Goal: Task Accomplishment & Management: Complete application form

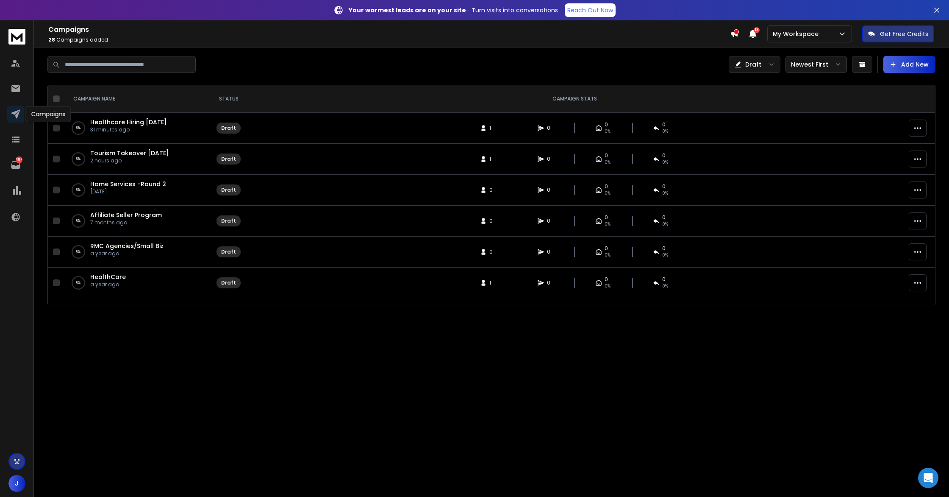
click at [892, 64] on icon at bounding box center [893, 64] width 5 height 5
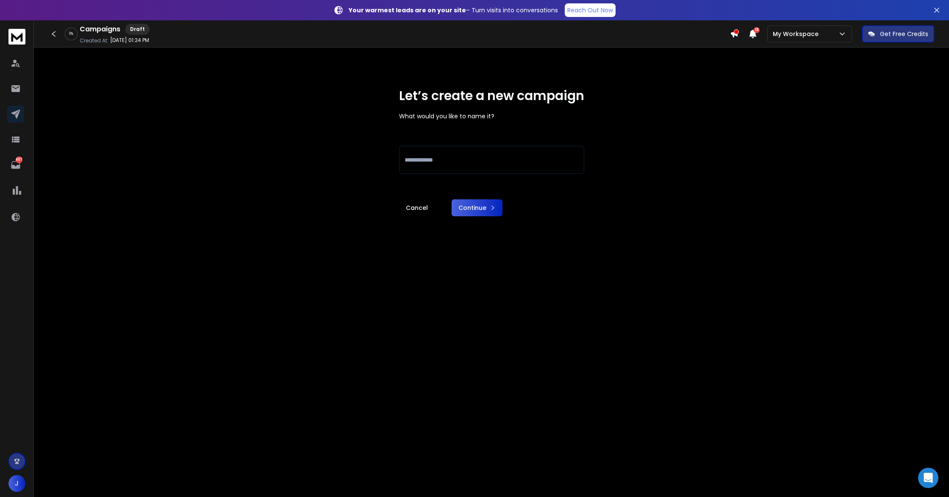
click at [449, 151] on input at bounding box center [491, 160] width 185 height 28
type input "**********"
click at [480, 205] on button "Continue" at bounding box center [477, 207] width 51 height 17
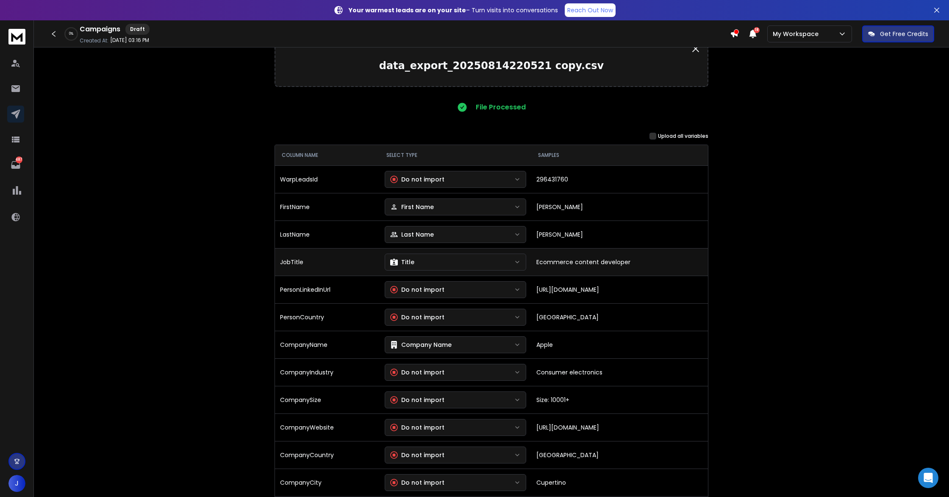
scroll to position [40, 0]
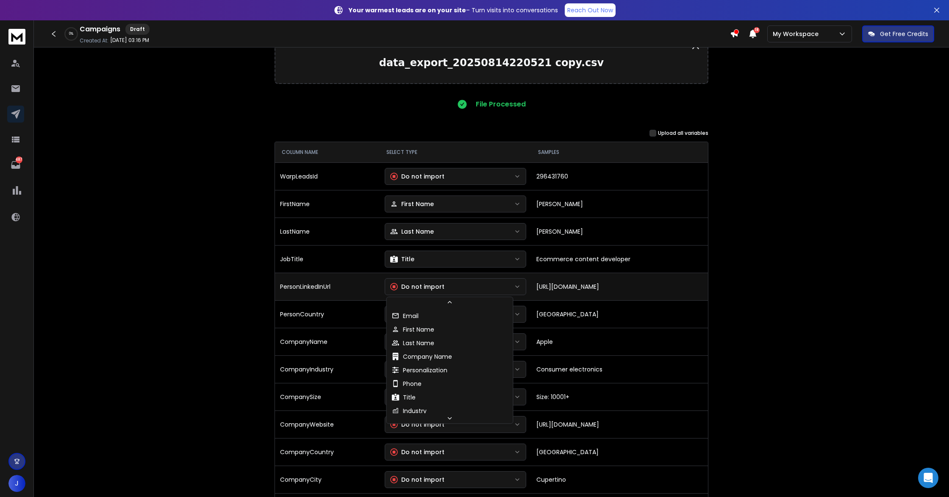
click at [429, 289] on div "Do not import" at bounding box center [417, 286] width 54 height 8
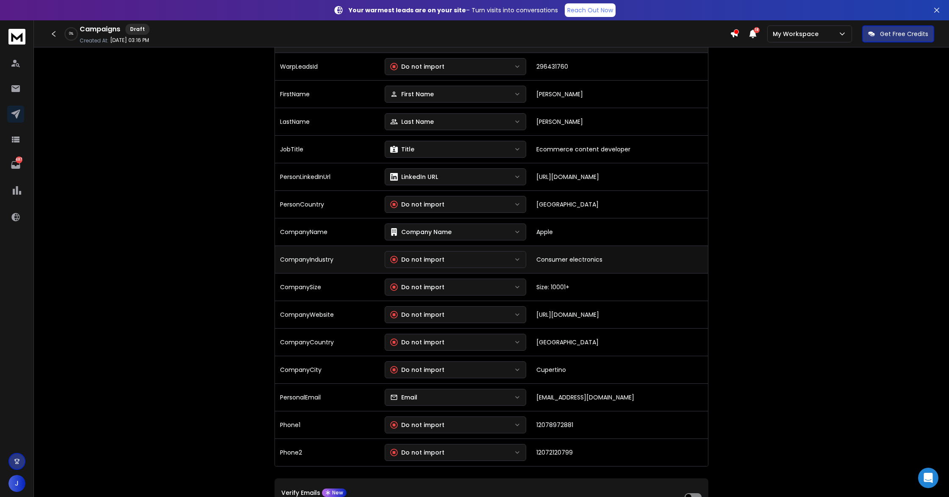
scroll to position [151, 0]
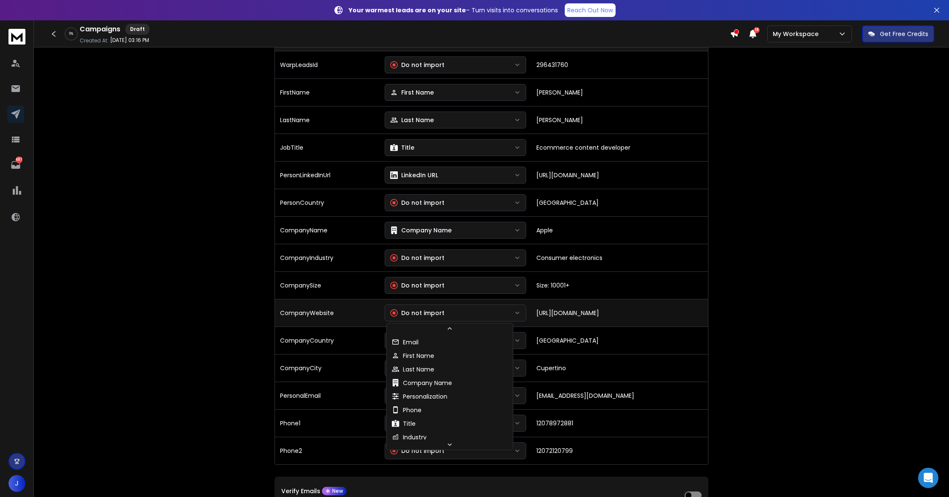
click at [435, 313] on div "Do not import" at bounding box center [417, 312] width 54 height 8
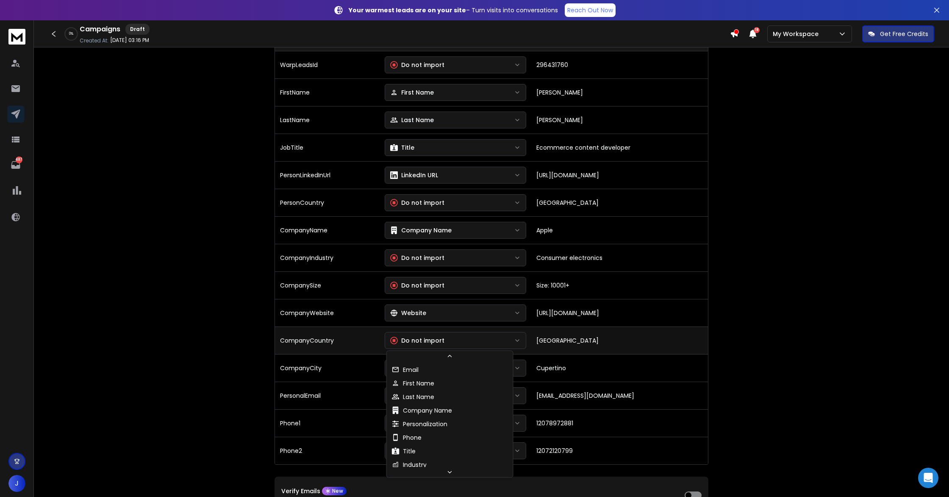
click at [425, 336] on div "Do not import" at bounding box center [417, 340] width 54 height 8
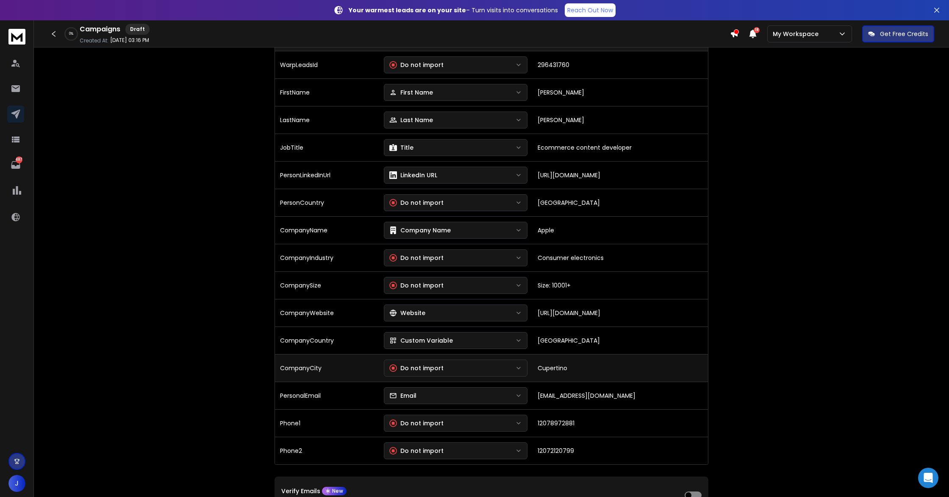
click at [418, 367] on div "Do not import" at bounding box center [416, 368] width 54 height 8
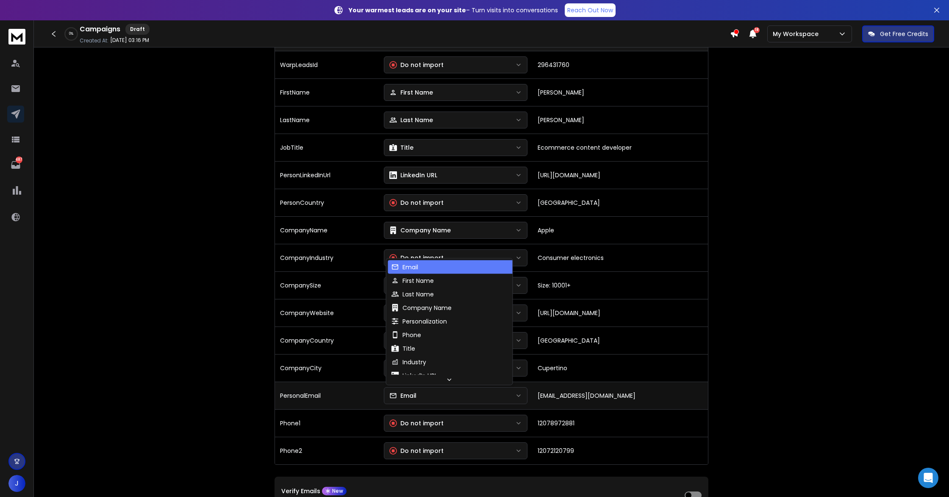
click at [409, 397] on div "Email" at bounding box center [402, 395] width 27 height 8
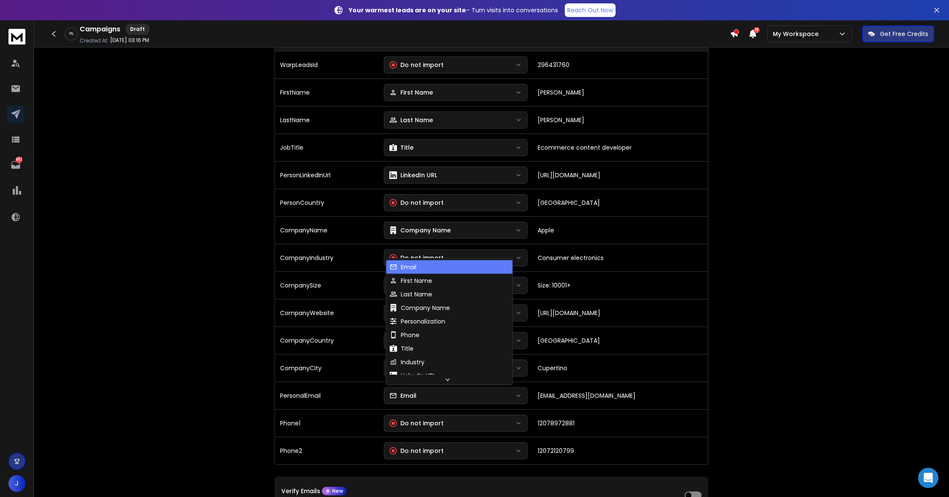
scroll to position [77, 0]
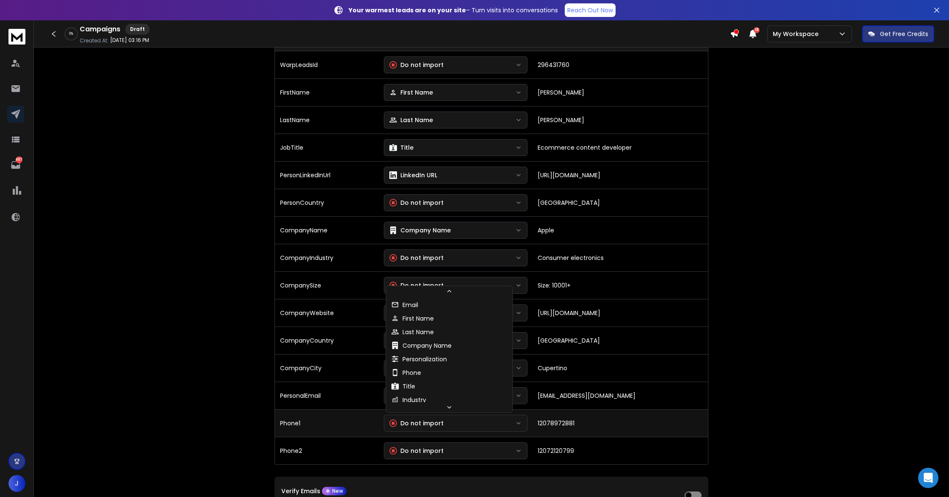
click at [432, 419] on div "Do not import" at bounding box center [416, 423] width 54 height 8
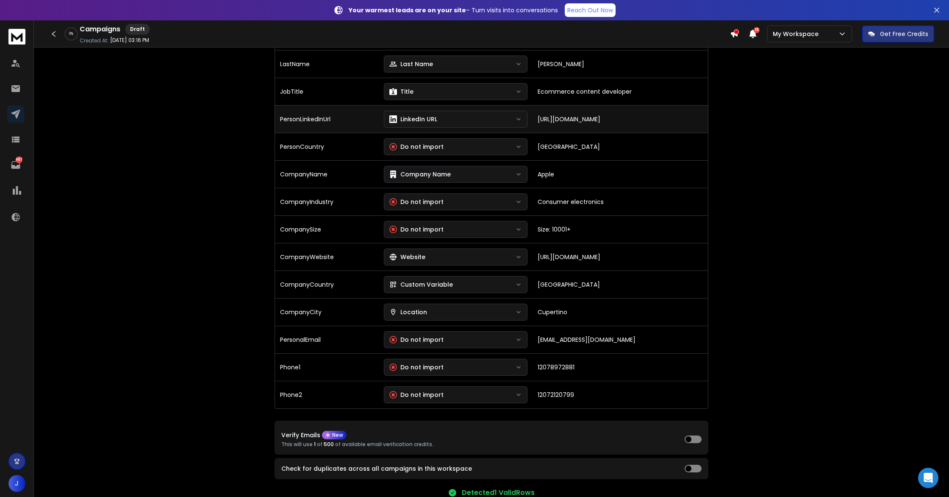
scroll to position [0, 0]
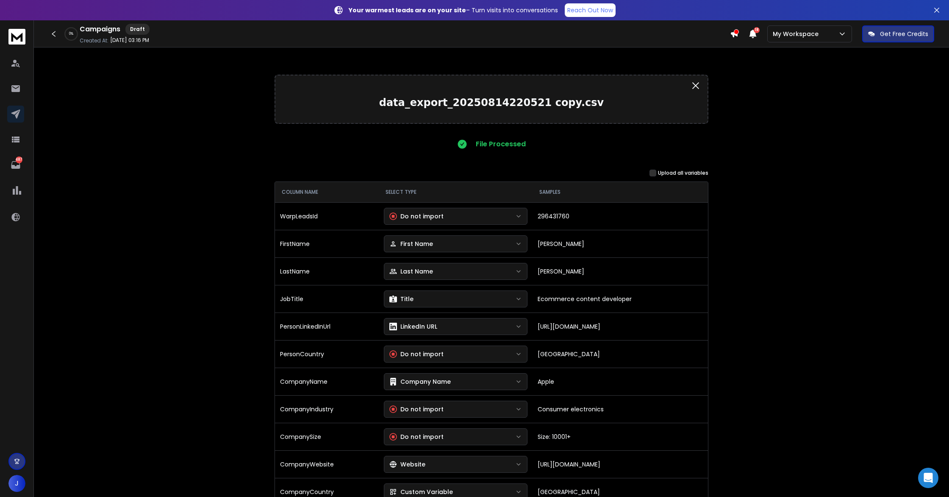
click at [696, 87] on icon at bounding box center [696, 86] width 10 height 10
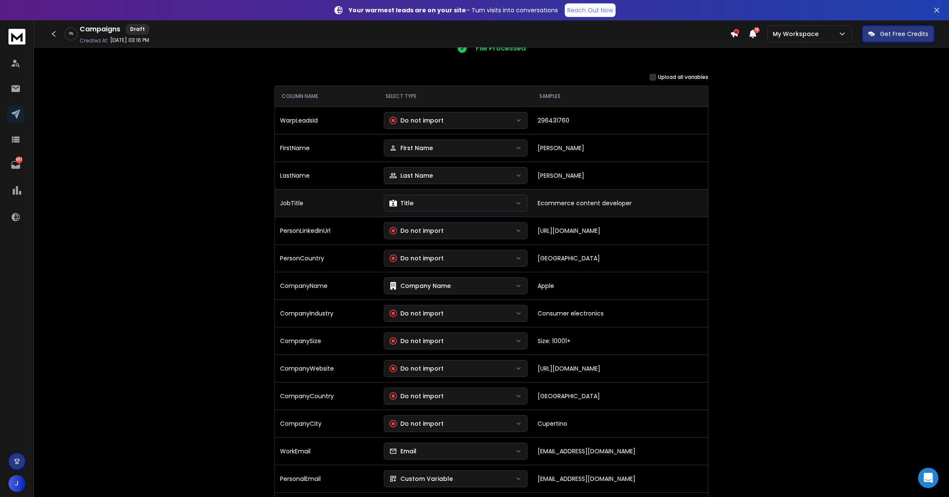
scroll to position [97, 0]
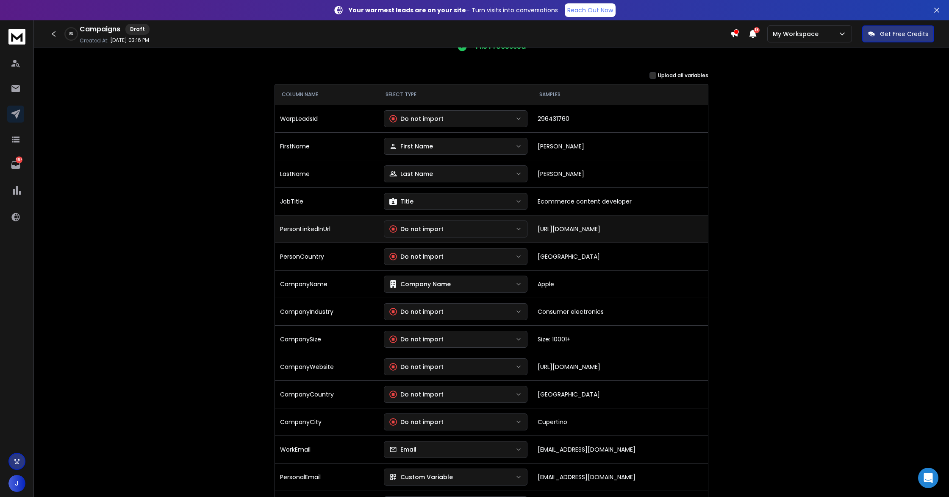
click at [424, 233] on button "Do not import" at bounding box center [456, 228] width 144 height 17
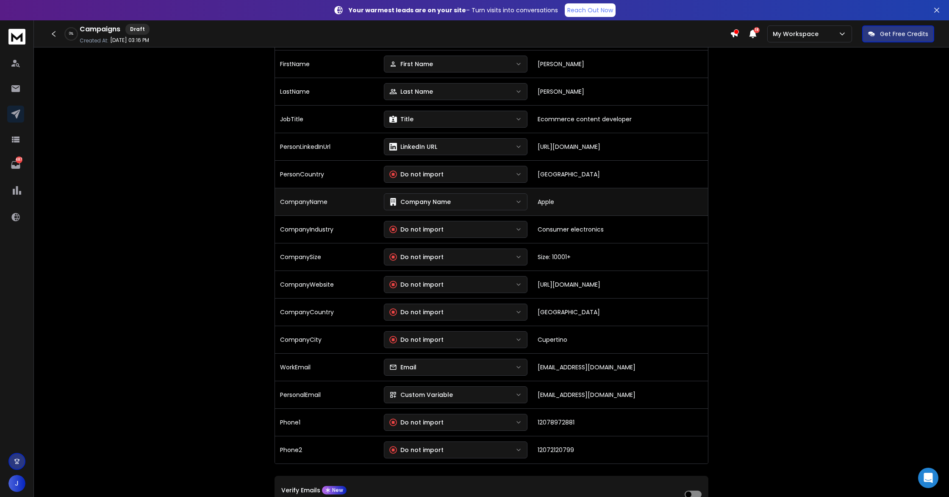
scroll to position [190, 0]
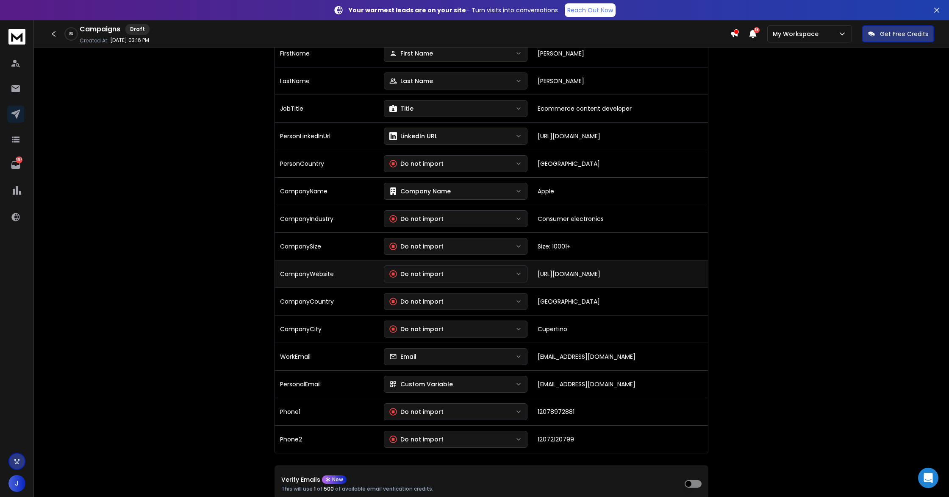
click at [416, 272] on div "Do not import" at bounding box center [416, 273] width 54 height 8
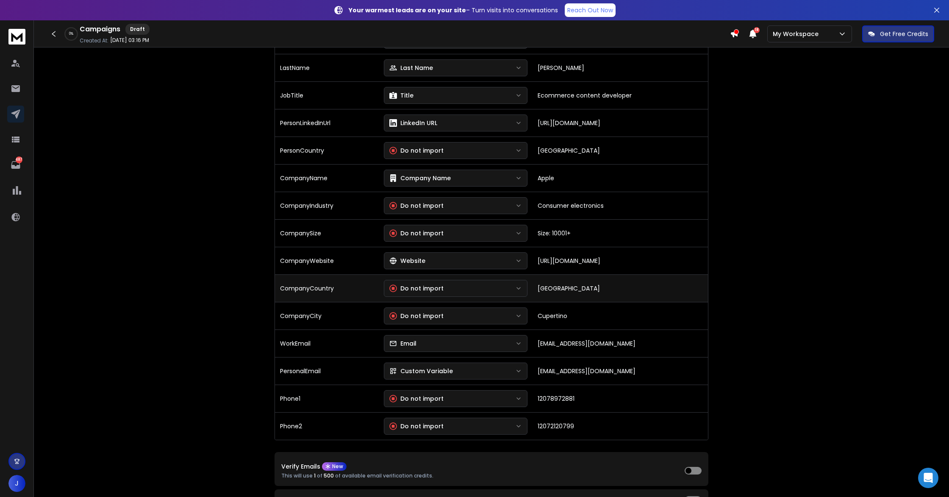
scroll to position [205, 0]
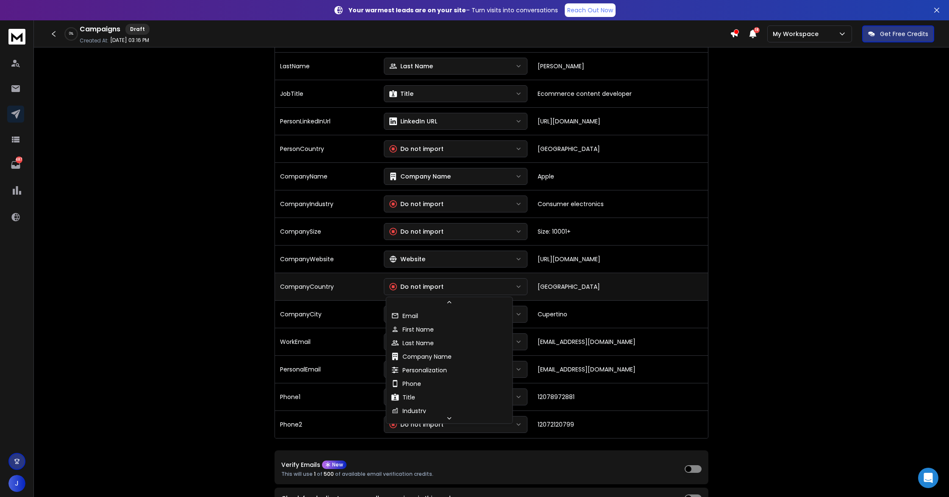
click at [436, 283] on div "Do not import" at bounding box center [416, 286] width 54 height 8
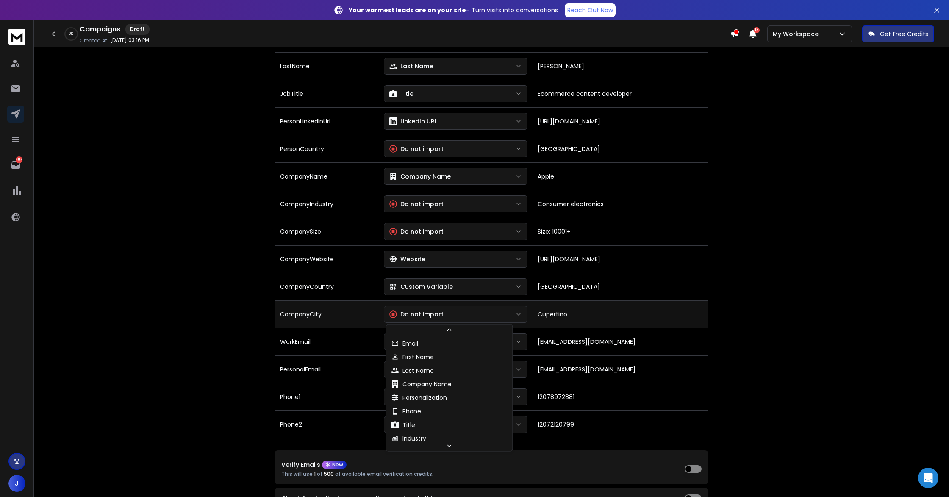
click at [419, 316] on div "Do not import" at bounding box center [416, 314] width 54 height 8
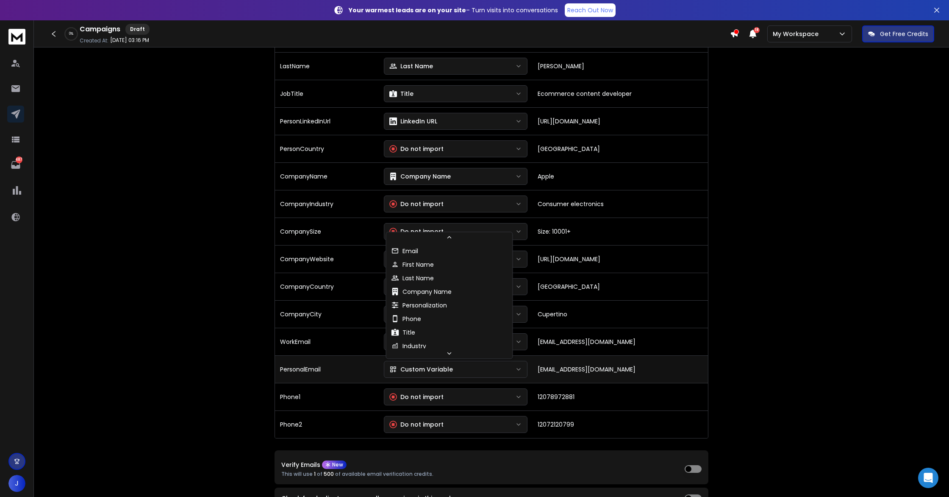
click at [432, 368] on div "Custom Variable" at bounding box center [421, 369] width 64 height 8
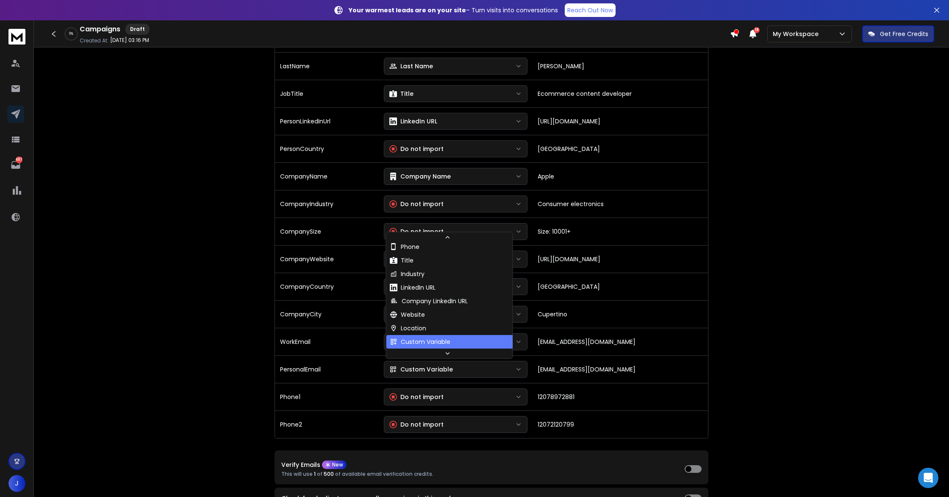
scroll to position [77, 0]
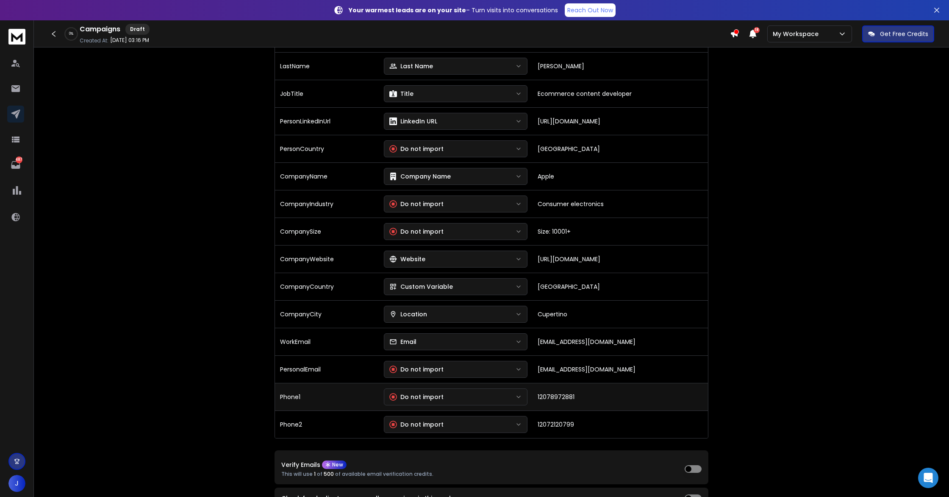
click at [426, 400] on div "Do not import" at bounding box center [416, 396] width 54 height 8
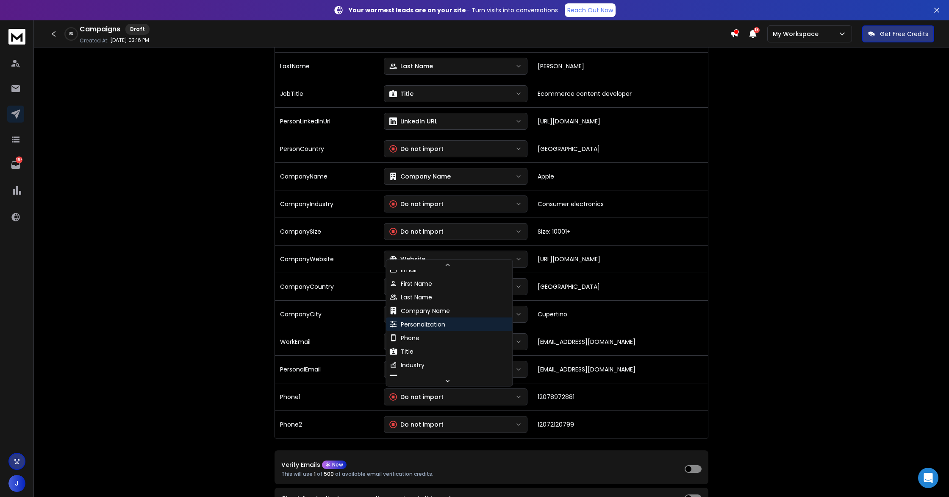
scroll to position [3, 0]
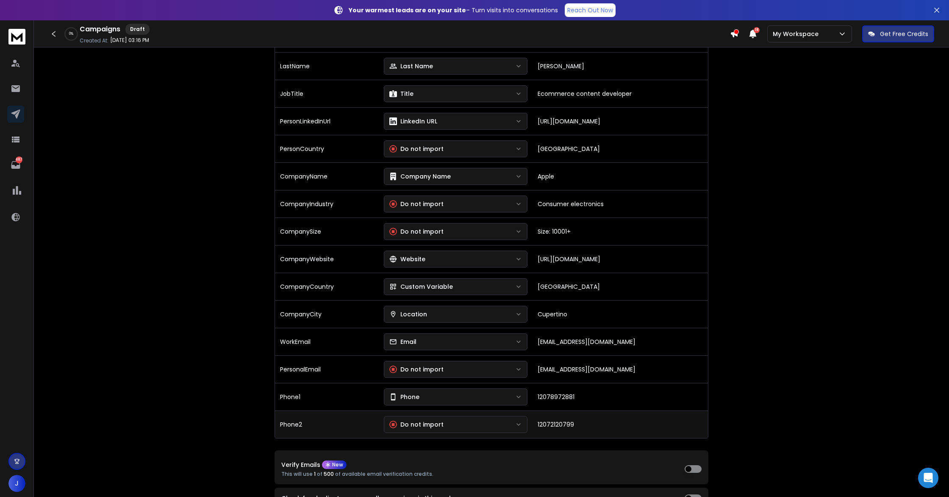
click at [451, 423] on button "Do not import" at bounding box center [456, 424] width 144 height 17
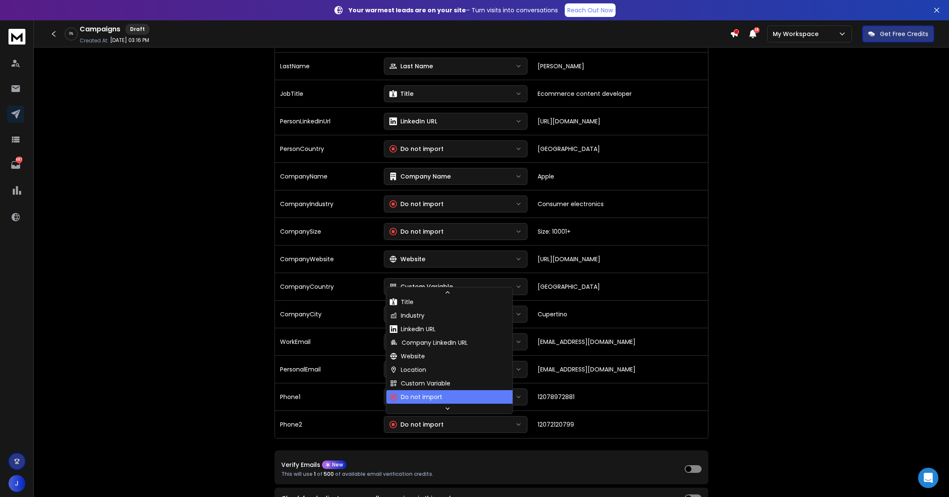
scroll to position [77, 0]
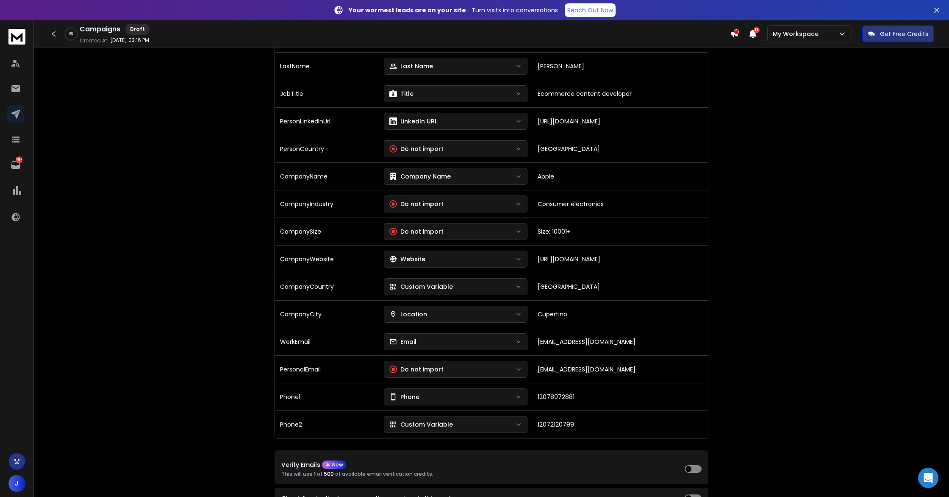
click at [233, 404] on div "data_export_20250814220521 copy.csv File Processed Upload all variables COLUMN …" at bounding box center [474, 190] width 949 height 751
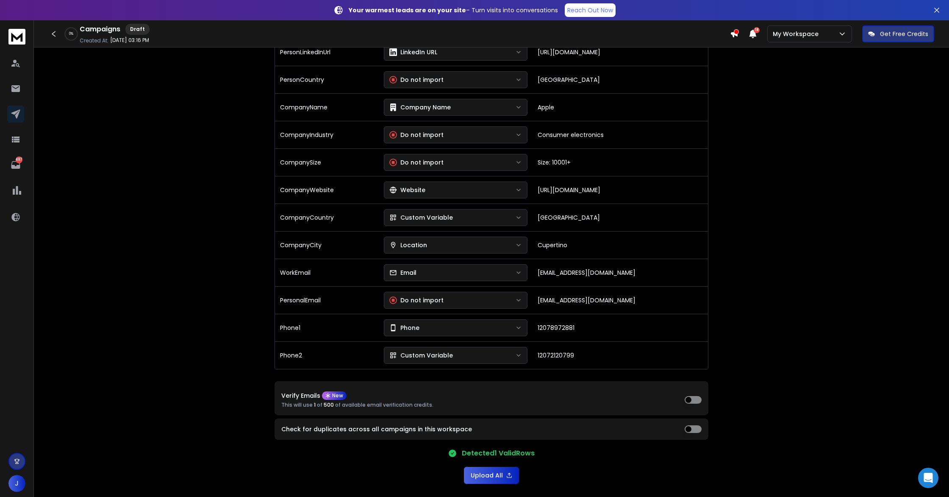
click at [502, 474] on button "Upload All" at bounding box center [491, 474] width 55 height 17
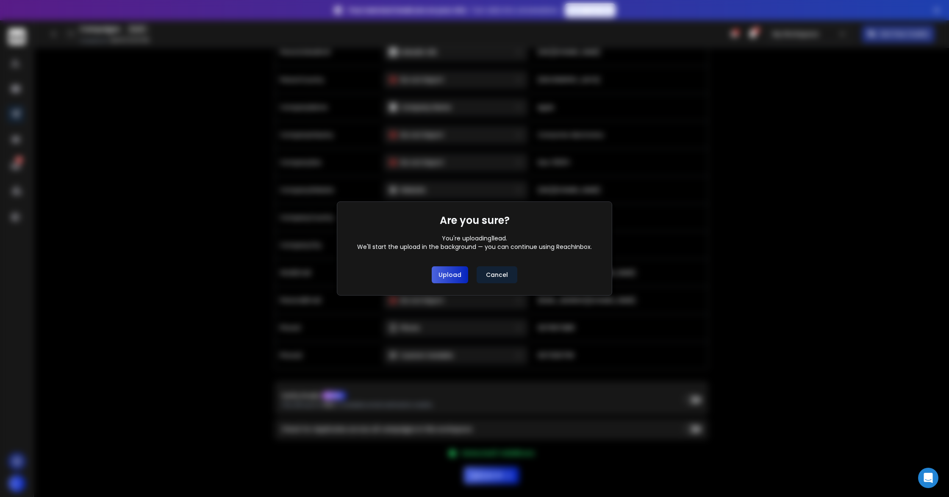
click at [451, 270] on button "Upload" at bounding box center [450, 274] width 36 height 17
